Goal: Task Accomplishment & Management: Manage account settings

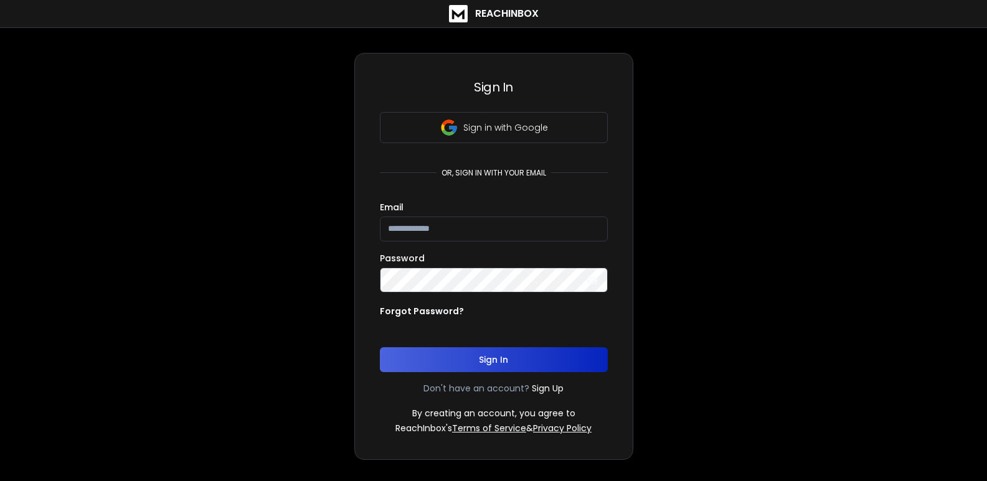
type input "**********"
click at [594, 278] on icon at bounding box center [592, 280] width 11 height 7
click at [372, 275] on div "**********" at bounding box center [493, 256] width 279 height 407
